Goal: Task Accomplishment & Management: Use online tool/utility

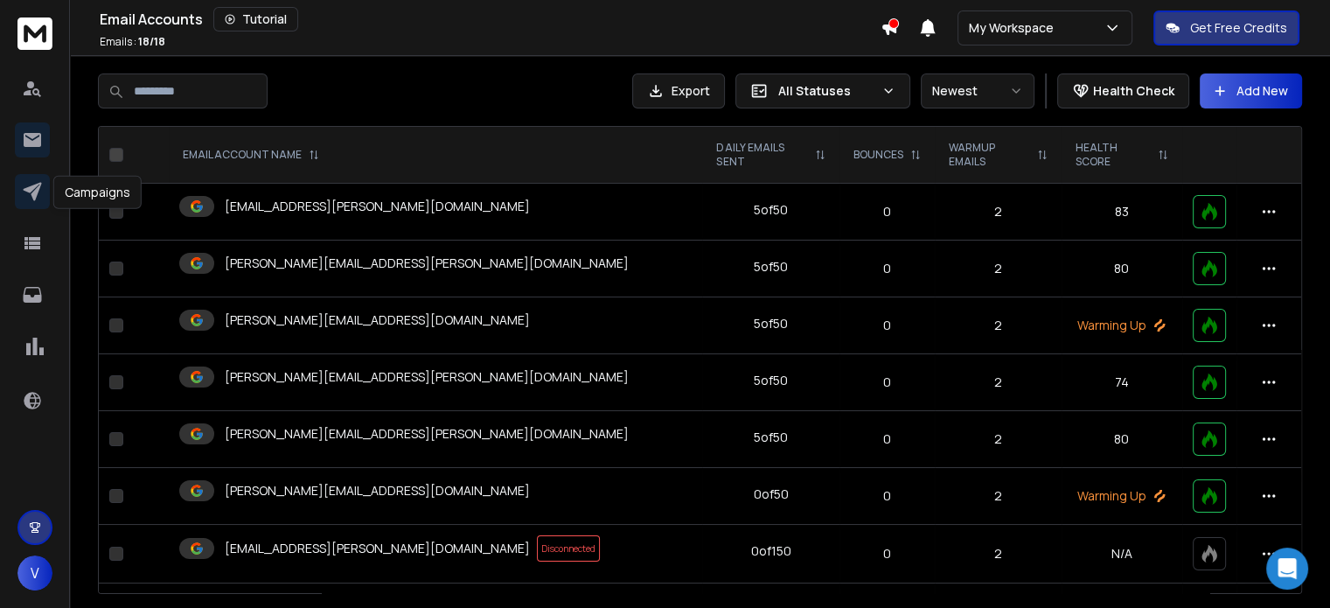
click at [25, 189] on icon at bounding box center [32, 192] width 18 height 18
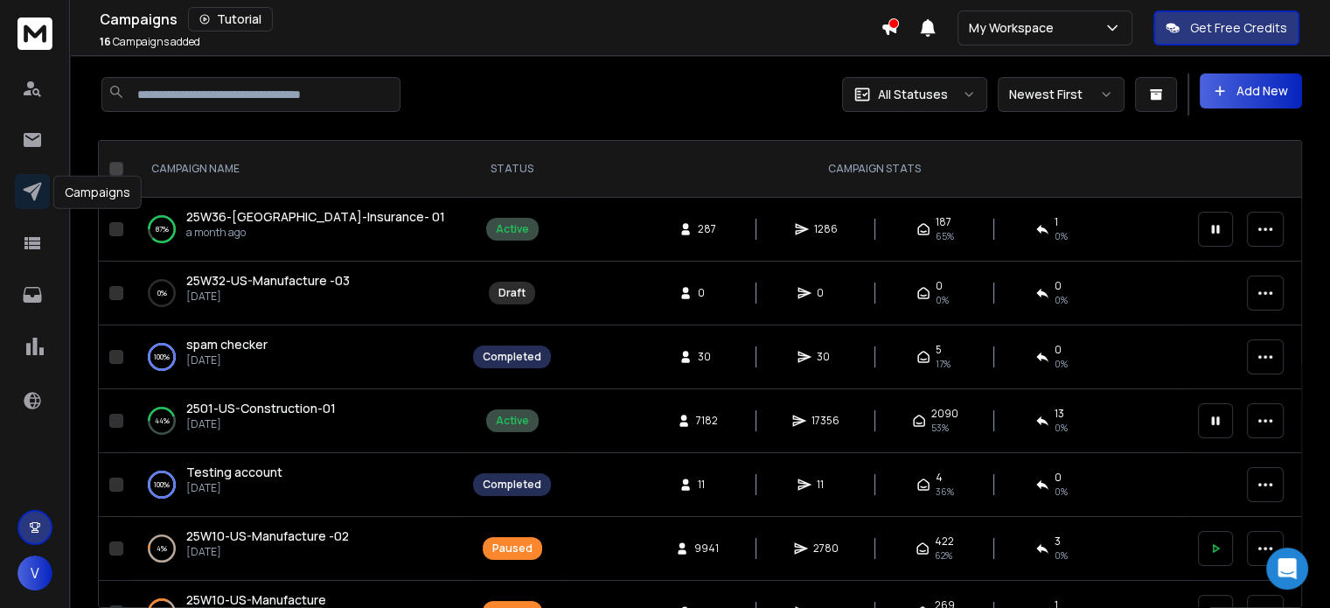
click at [253, 214] on span "25W36-[GEOGRAPHIC_DATA]-Insurance- 01" at bounding box center [315, 216] width 259 height 17
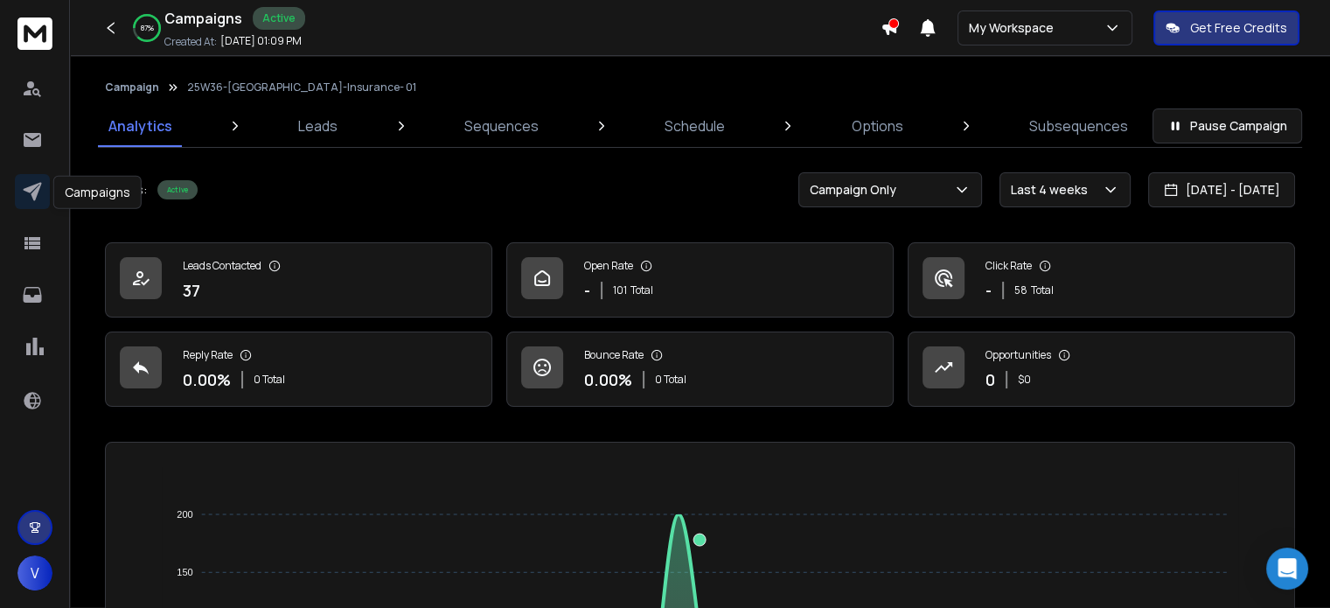
click at [22, 191] on icon at bounding box center [32, 191] width 21 height 21
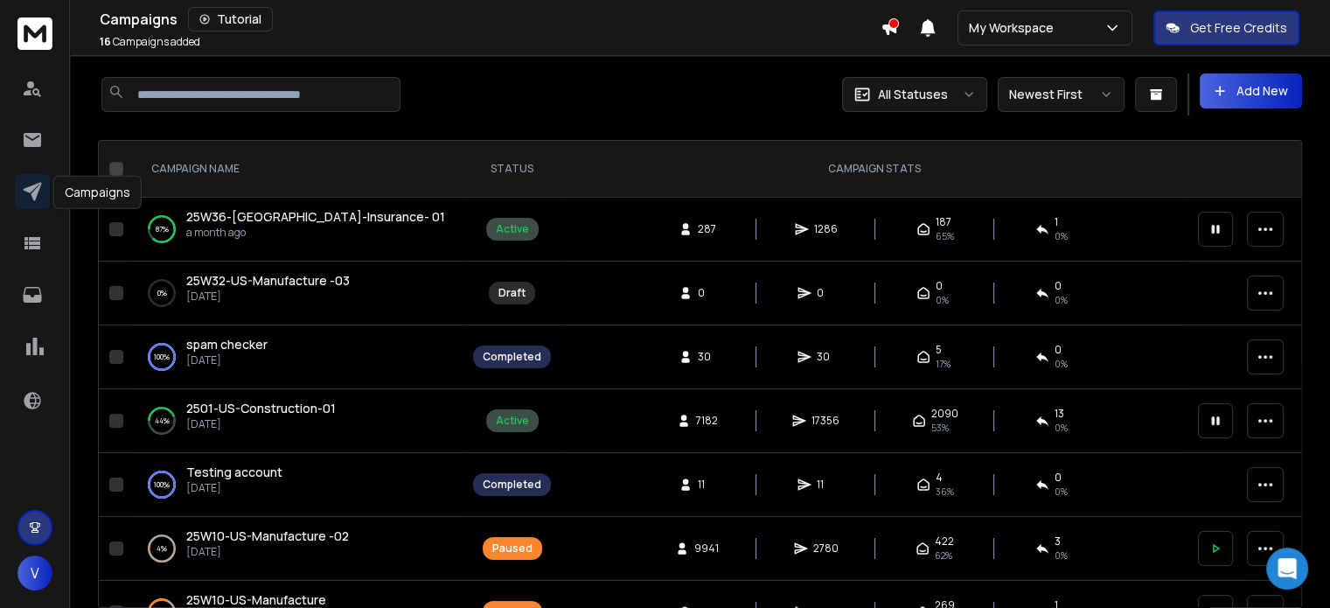
click at [291, 400] on span "2501-US-Construction-01" at bounding box center [261, 408] width 150 height 17
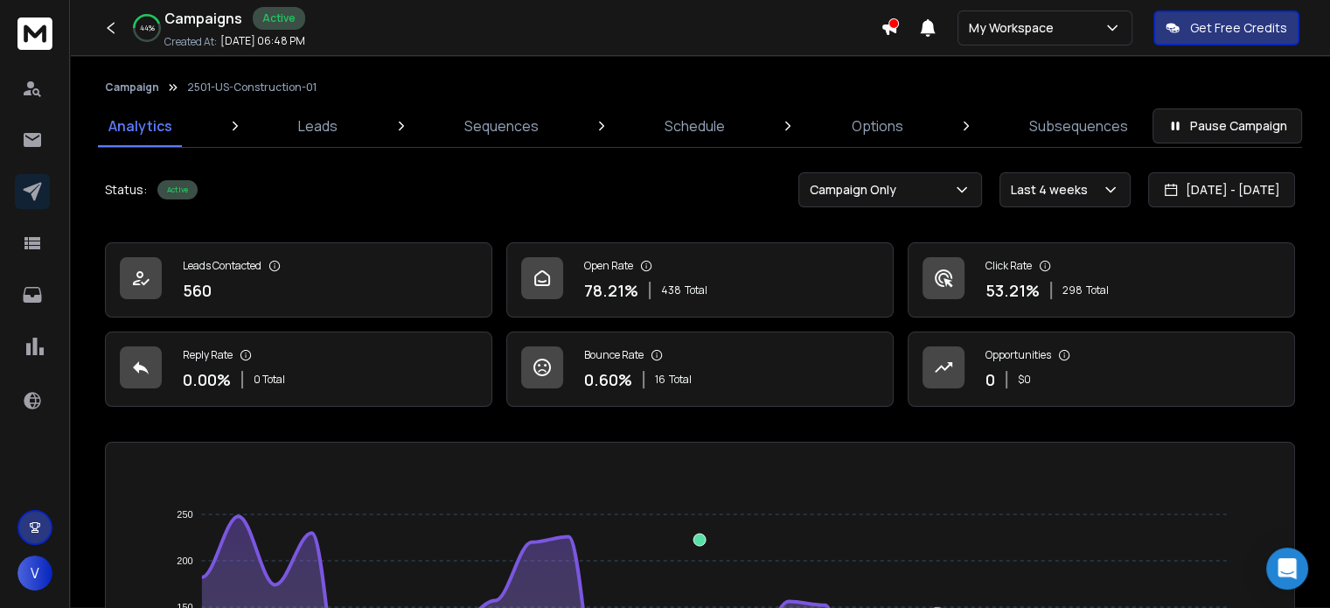
click at [42, 186] on link at bounding box center [32, 191] width 35 height 35
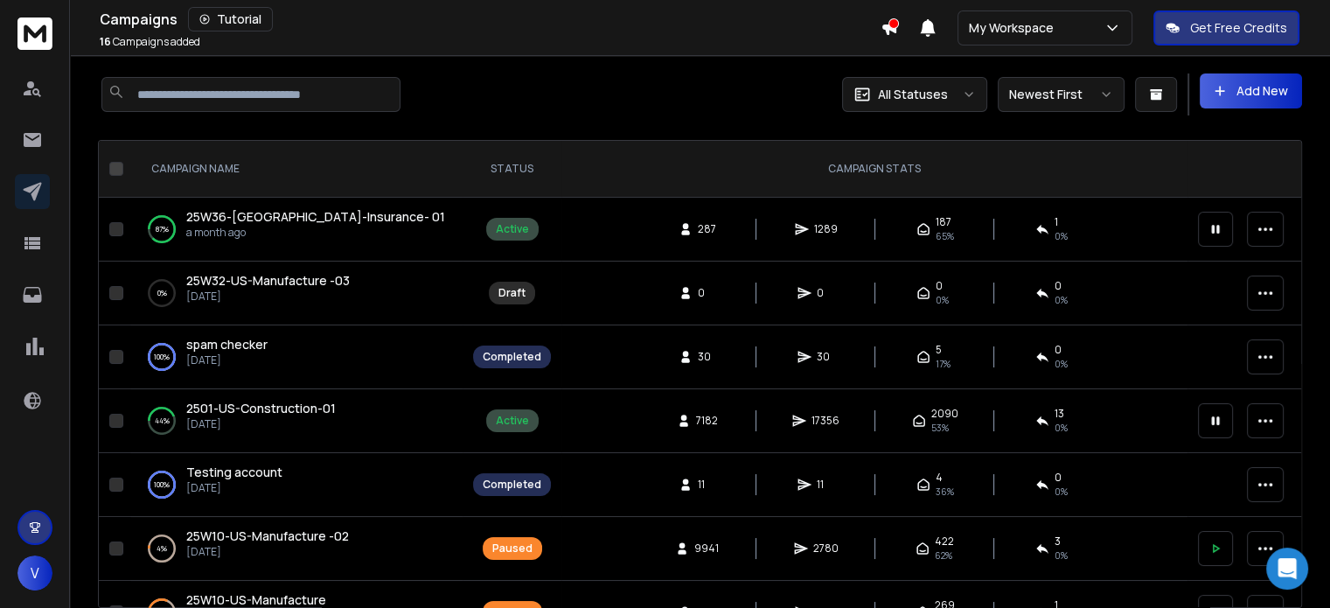
click at [276, 219] on span "25W36-[GEOGRAPHIC_DATA]-Insurance- 01" at bounding box center [315, 216] width 259 height 17
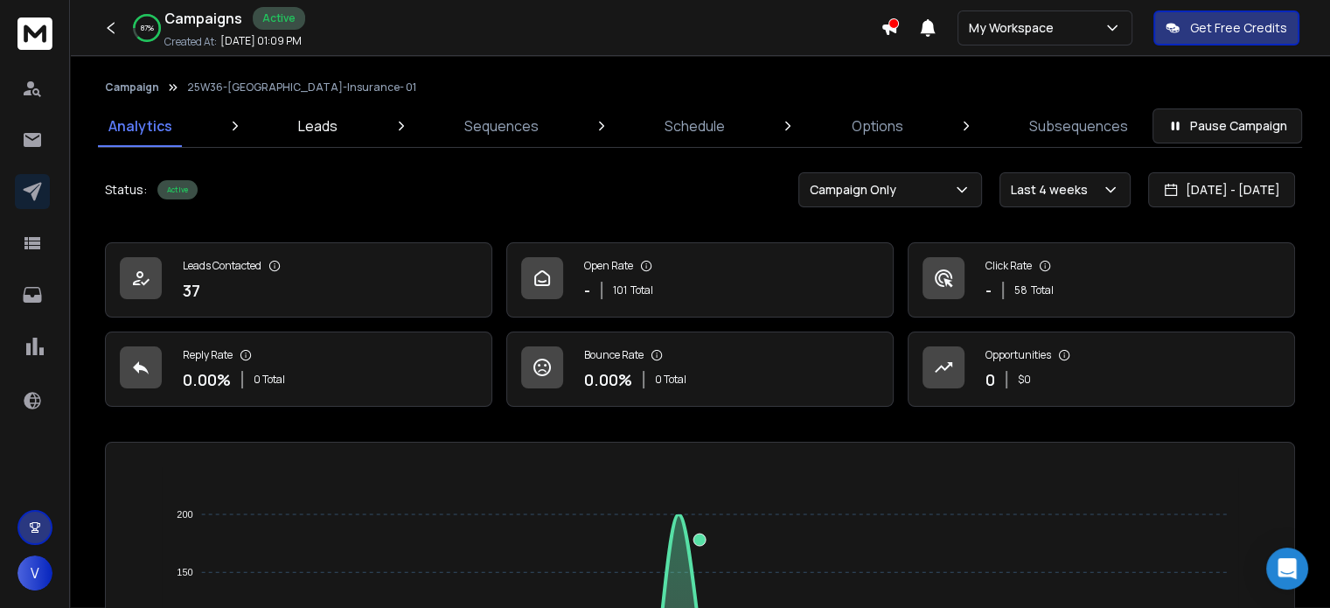
click at [337, 124] on p "Leads" at bounding box center [317, 125] width 39 height 21
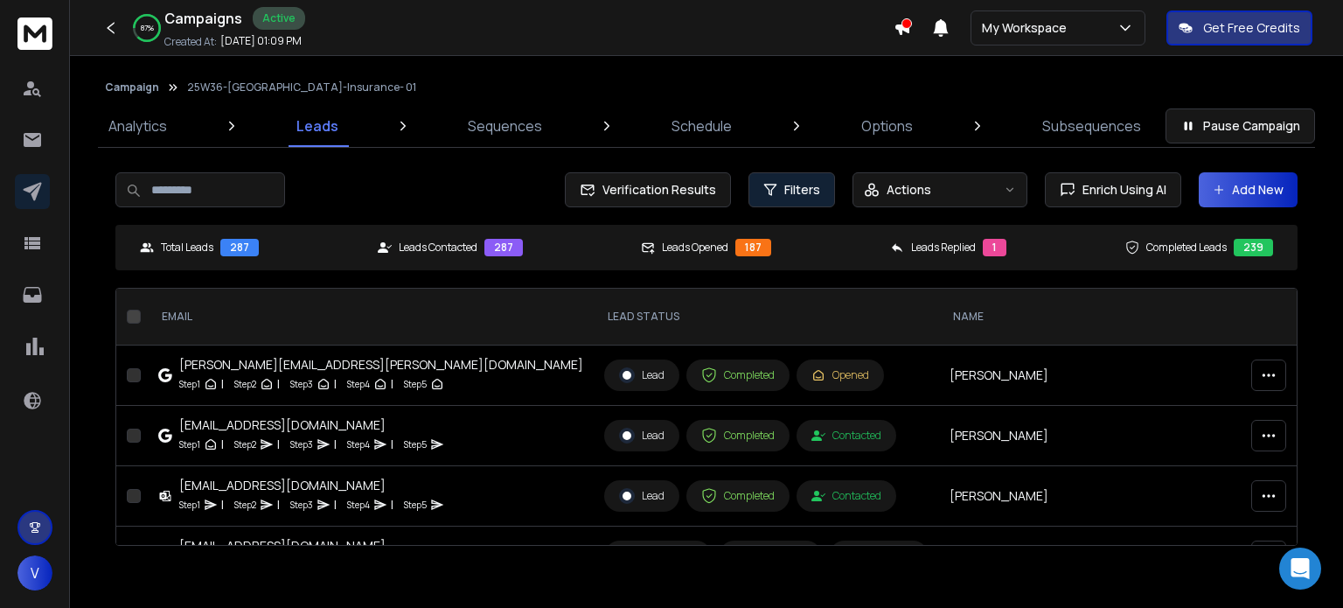
click at [812, 189] on span "Filters" at bounding box center [802, 189] width 36 height 17
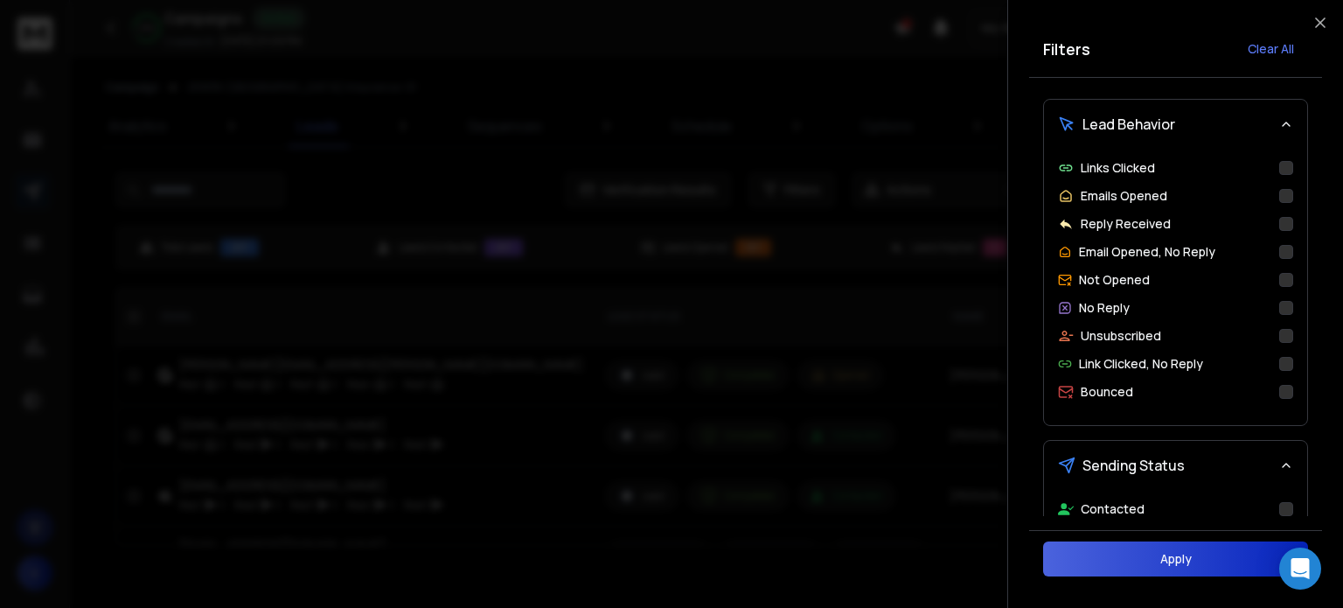
click at [1283, 164] on div "Links Clicked Emails Opened Reply Received Email Opened, No Reply Not Opened No…" at bounding box center [1175, 292] width 263 height 266
click at [1280, 166] on div "Links Clicked Emails Opened Reply Received Email Opened, No Reply Not Opened No…" at bounding box center [1175, 292] width 263 height 266
click at [1279, 172] on button "Links Clicked" at bounding box center [1286, 168] width 14 height 14
click at [1144, 573] on button "Apply" at bounding box center [1175, 558] width 265 height 35
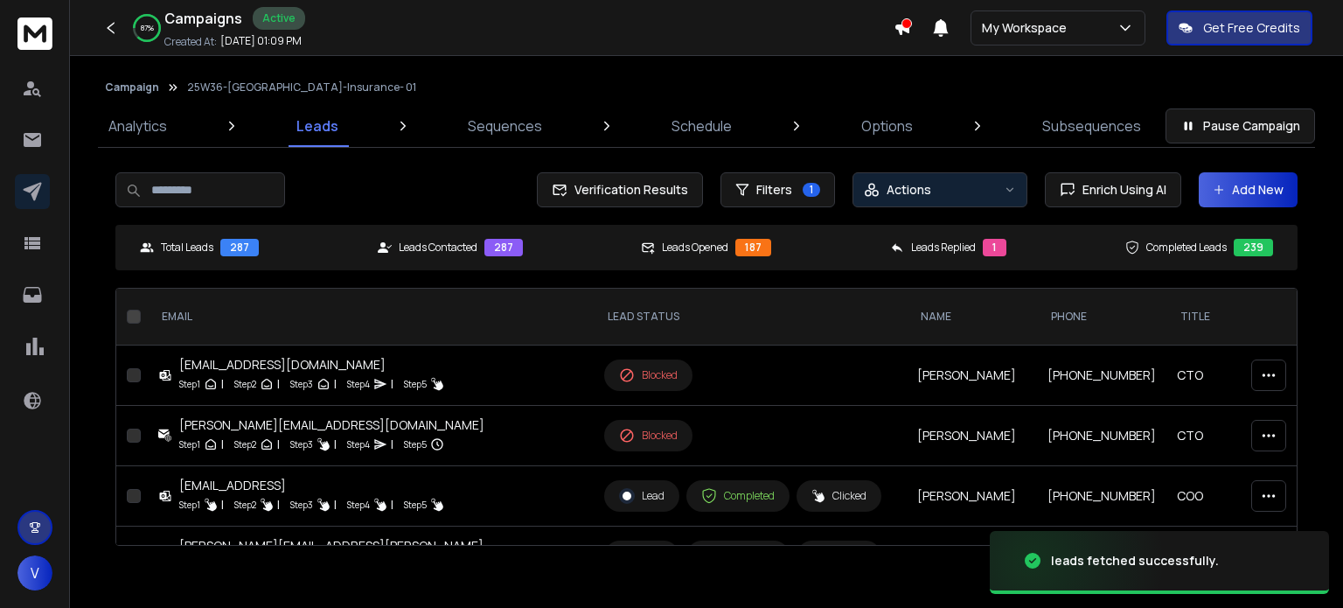
click at [942, 184] on div "Actions" at bounding box center [930, 189] width 133 height 17
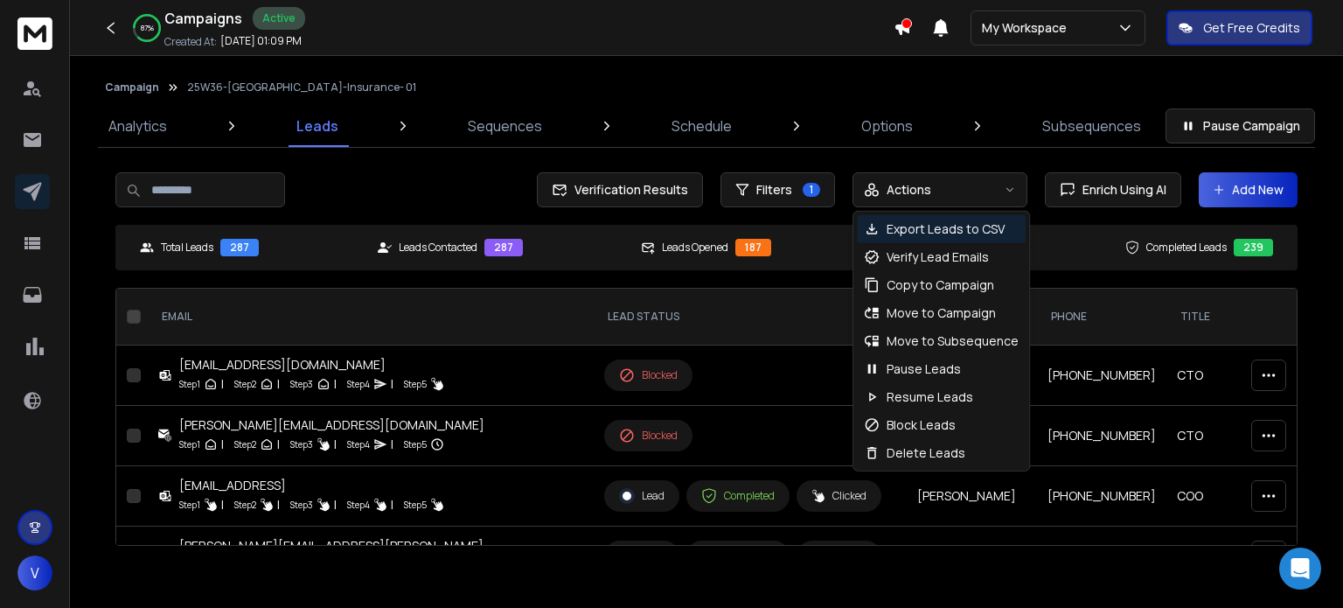
click at [942, 224] on p "Export Leads to CSV" at bounding box center [946, 228] width 118 height 17
